Goal: Navigation & Orientation: Find specific page/section

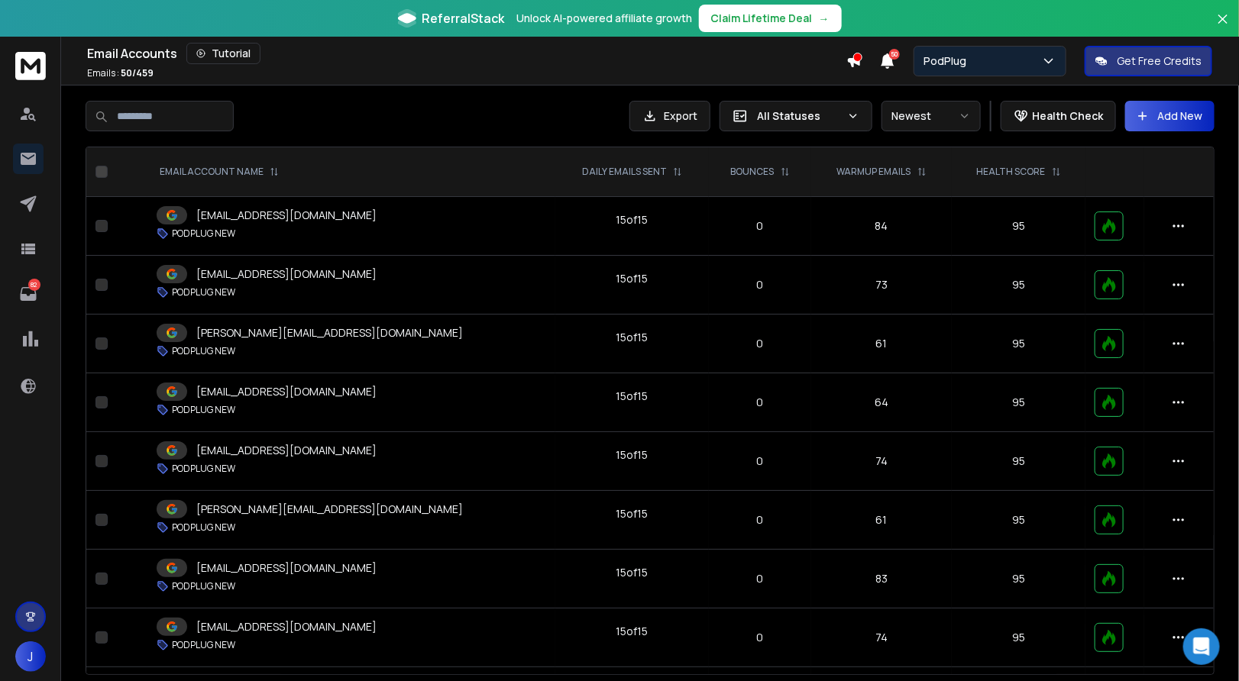
click at [982, 63] on div "PodPlug" at bounding box center [989, 60] width 133 height 15
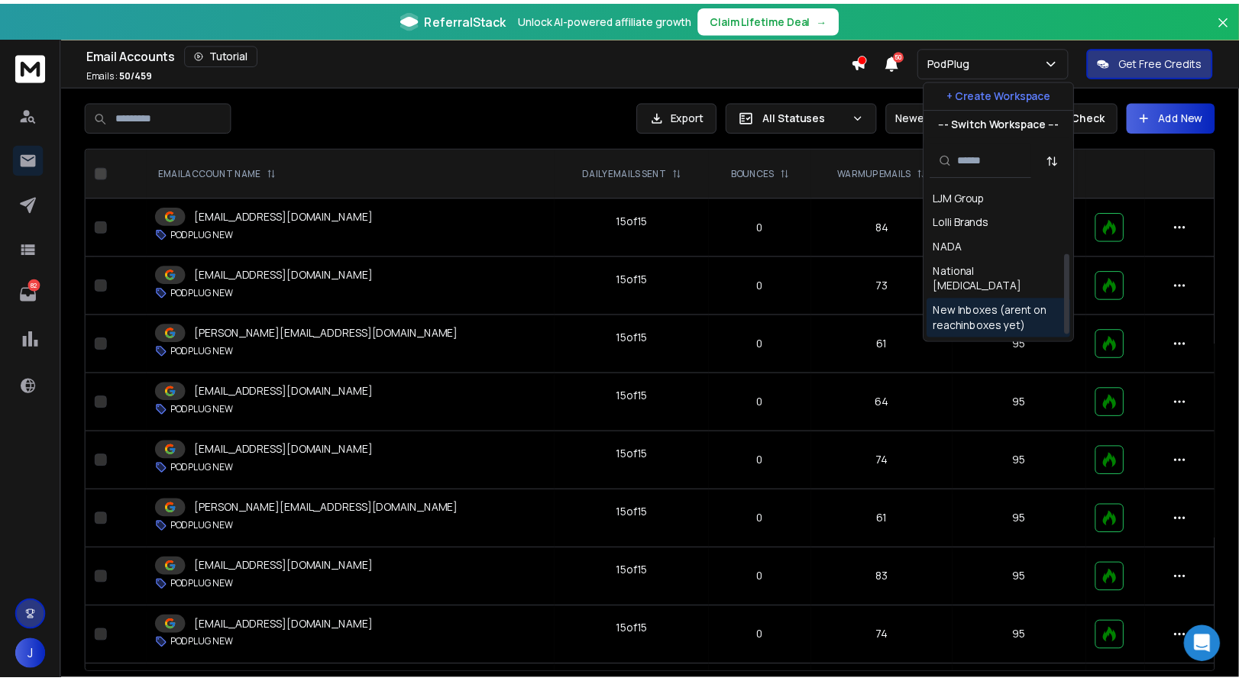
scroll to position [131, 0]
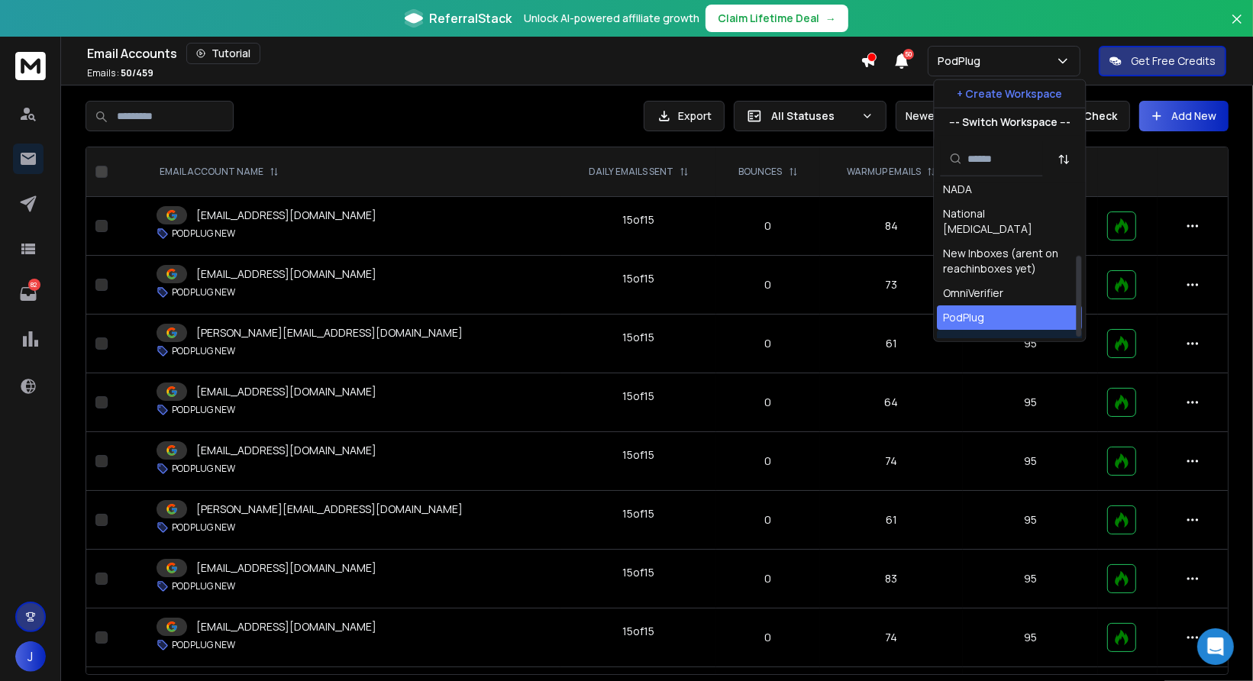
click at [970, 330] on div "STTL" at bounding box center [1010, 342] width 145 height 24
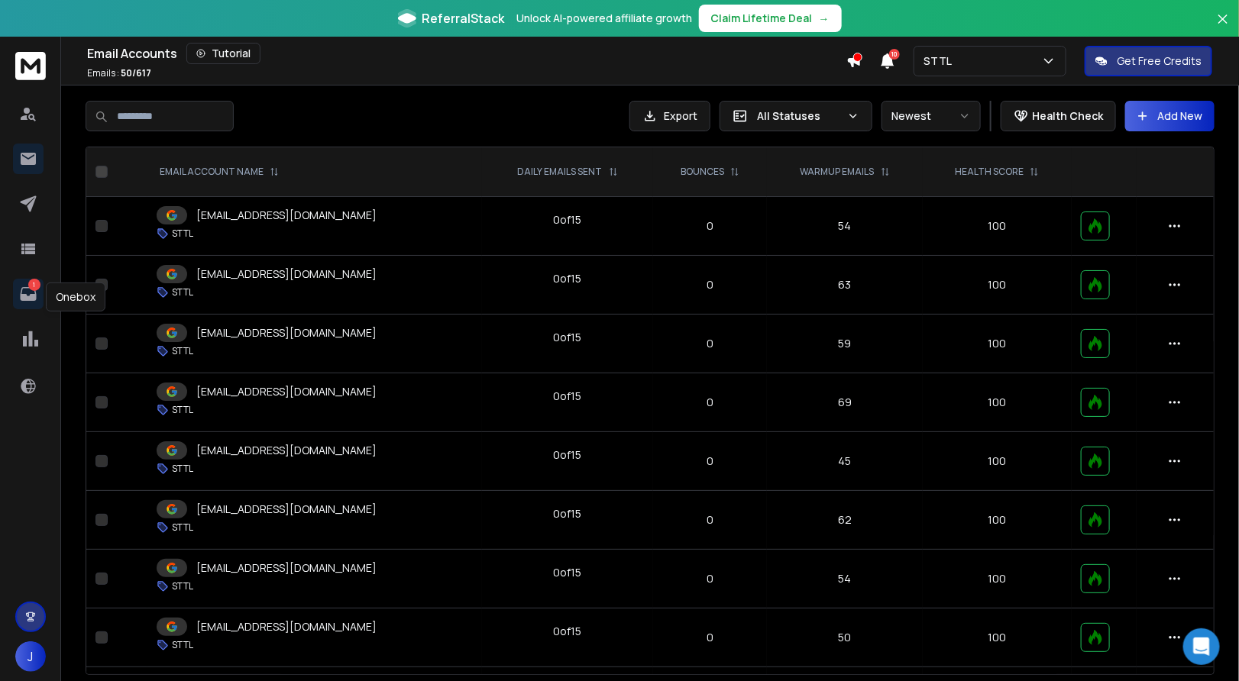
click at [24, 292] on icon at bounding box center [28, 294] width 18 height 18
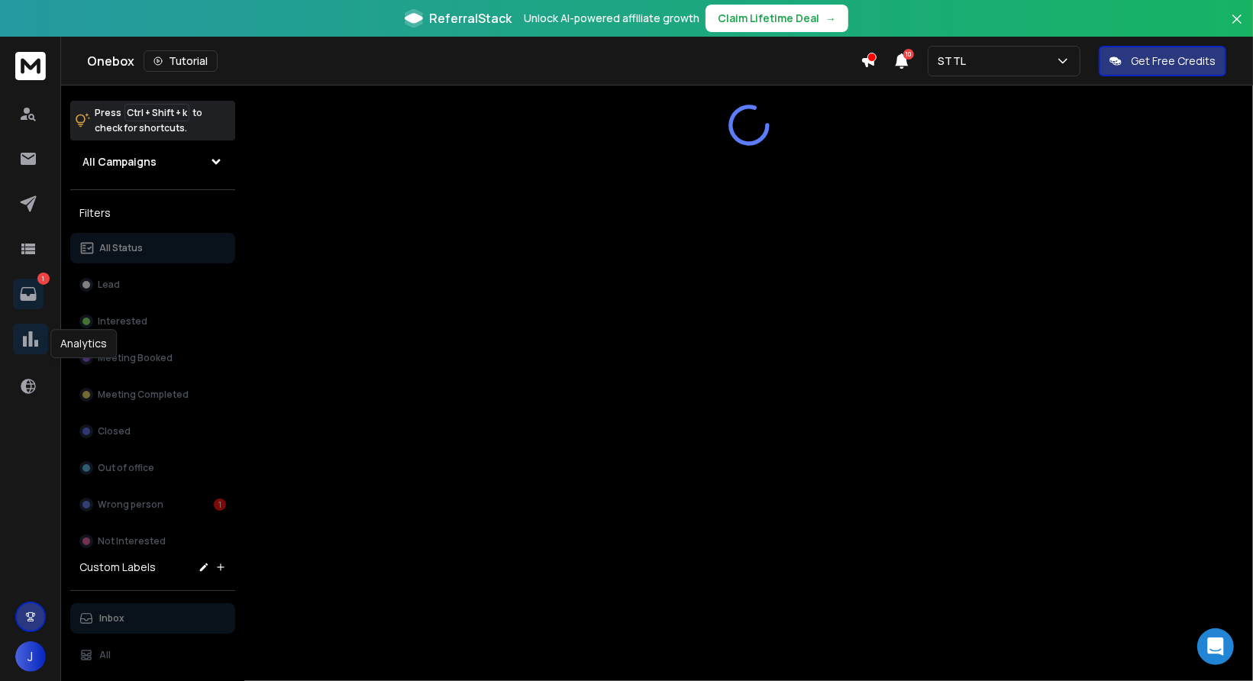
click at [33, 334] on icon at bounding box center [30, 339] width 23 height 23
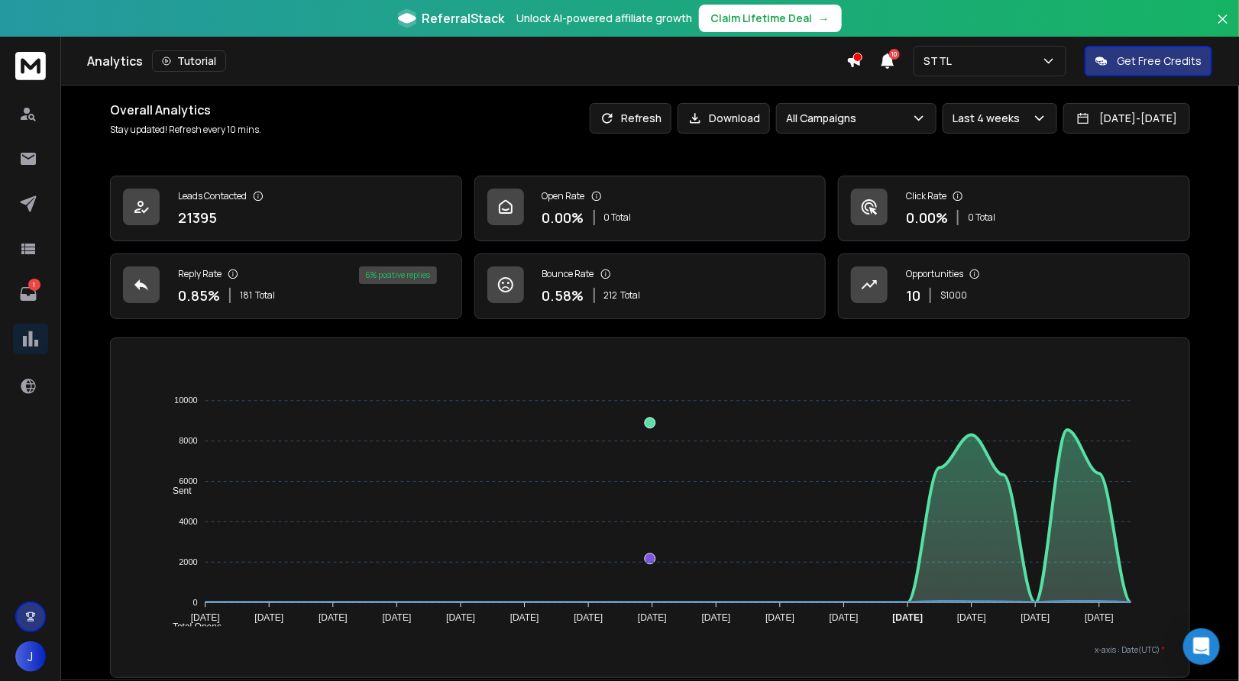
click at [75, 584] on div "Overall Analytics Stay updated! Refresh every 10 mins. Refresh Download All Cam…" at bounding box center [650, 523] width 1178 height 875
